Goal: Information Seeking & Learning: Check status

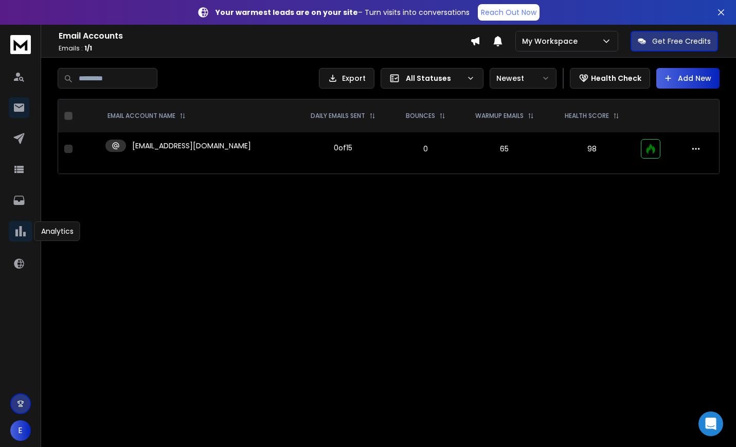
click at [19, 237] on icon at bounding box center [20, 230] width 15 height 15
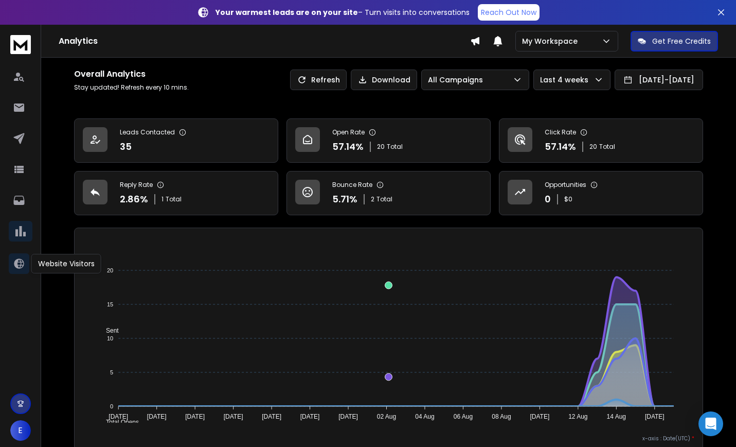
click at [23, 260] on icon at bounding box center [19, 263] width 12 height 12
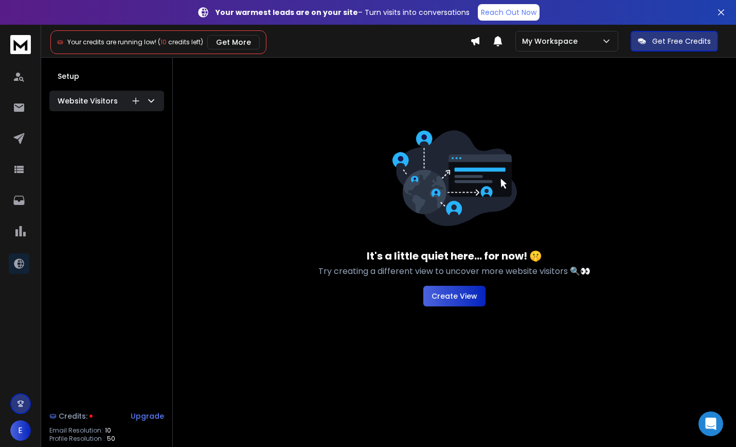
click at [73, 100] on button "Website Visitors" at bounding box center [106, 101] width 115 height 21
click at [88, 138] on div "[PERSON_NAME]-website visitors" at bounding box center [111, 145] width 107 height 19
click at [113, 144] on div "[PERSON_NAME]-website visitors" at bounding box center [101, 145] width 78 height 10
click at [444, 299] on button "Create View" at bounding box center [454, 296] width 62 height 21
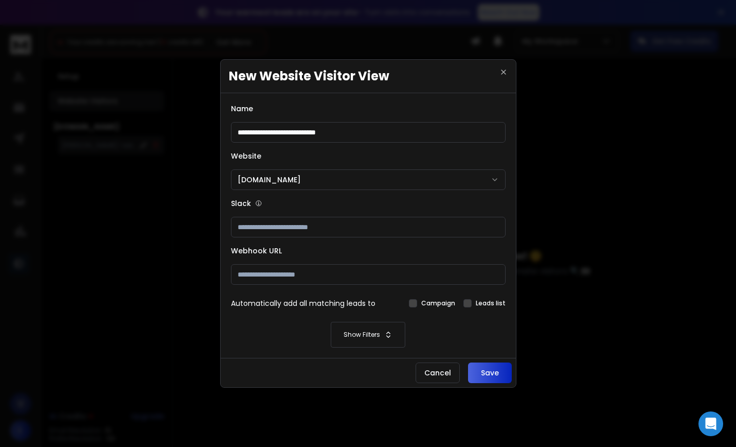
click at [385, 332] on icon "button" at bounding box center [388, 334] width 8 height 8
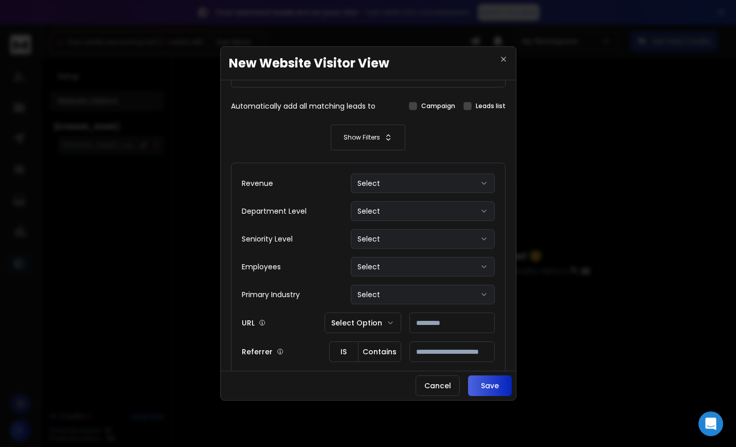
scroll to position [197, 0]
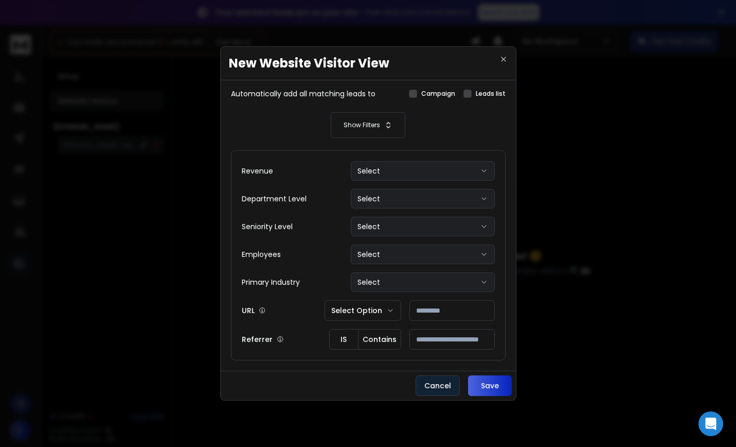
click at [439, 389] on button "Cancel" at bounding box center [438, 385] width 44 height 21
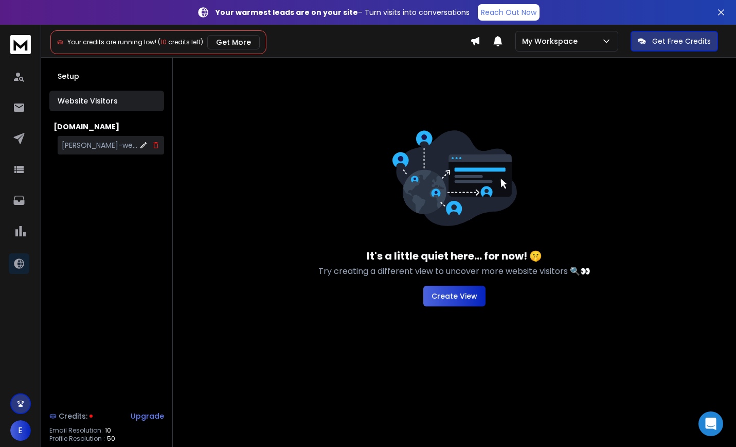
click at [96, 101] on button "Website Visitors" at bounding box center [106, 101] width 115 height 21
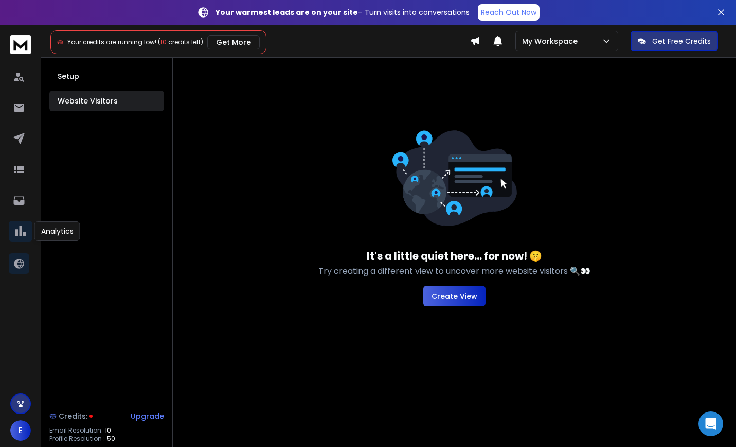
click at [27, 230] on icon at bounding box center [20, 230] width 15 height 15
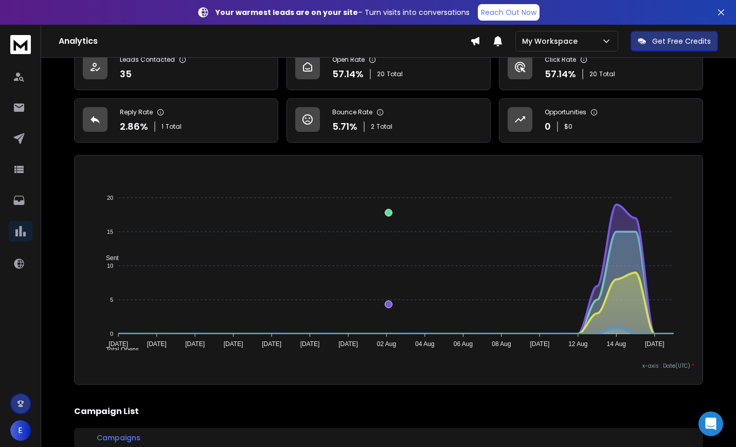
scroll to position [160, 0]
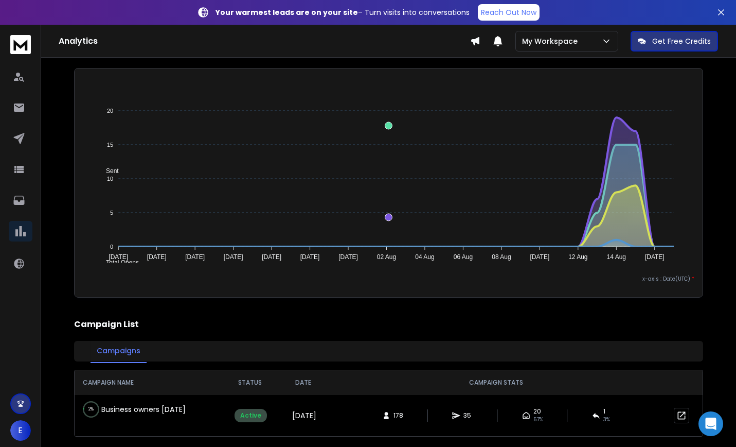
click at [686, 419] on icon at bounding box center [682, 415] width 10 height 10
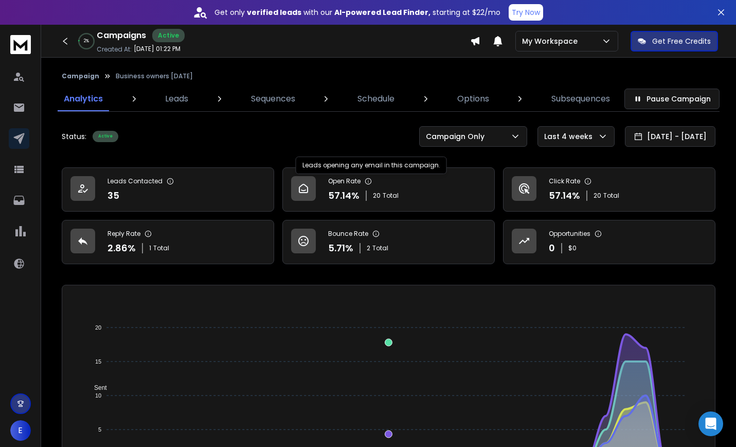
click at [369, 182] on icon at bounding box center [368, 181] width 7 height 7
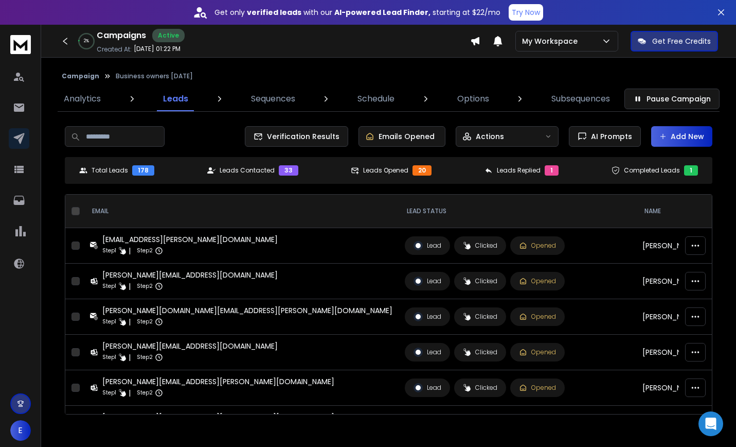
click at [463, 245] on div "Clicked" at bounding box center [480, 245] width 34 height 8
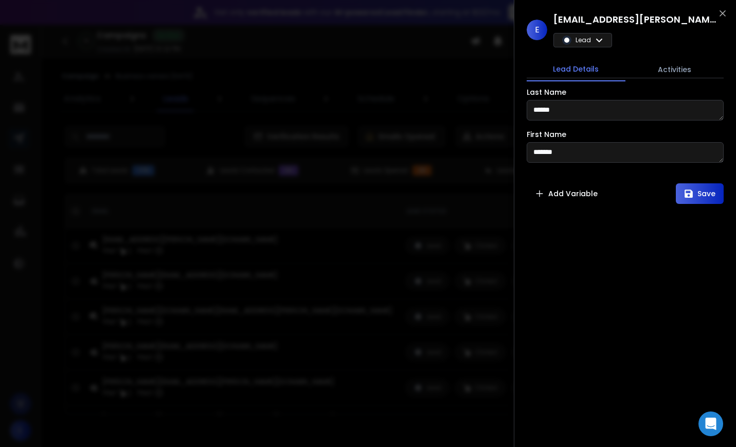
click at [669, 70] on button "Activities" at bounding box center [675, 69] width 99 height 23
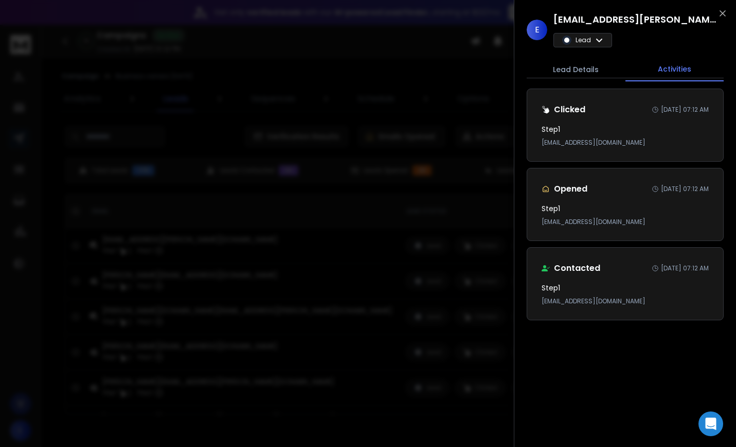
click at [570, 111] on div "Clicked" at bounding box center [564, 109] width 44 height 12
